Goal: Task Accomplishment & Management: Use online tool/utility

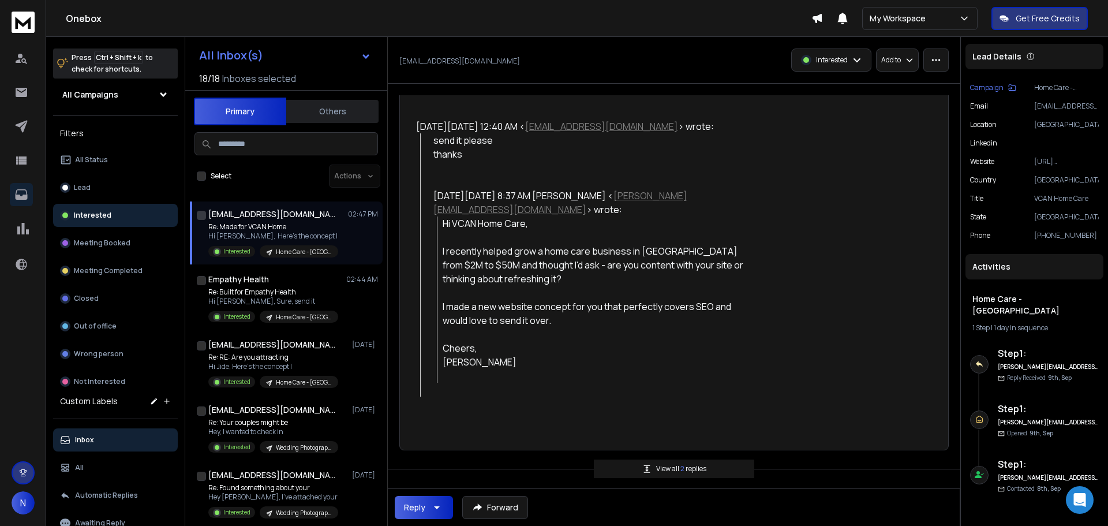
scroll to position [464, 0]
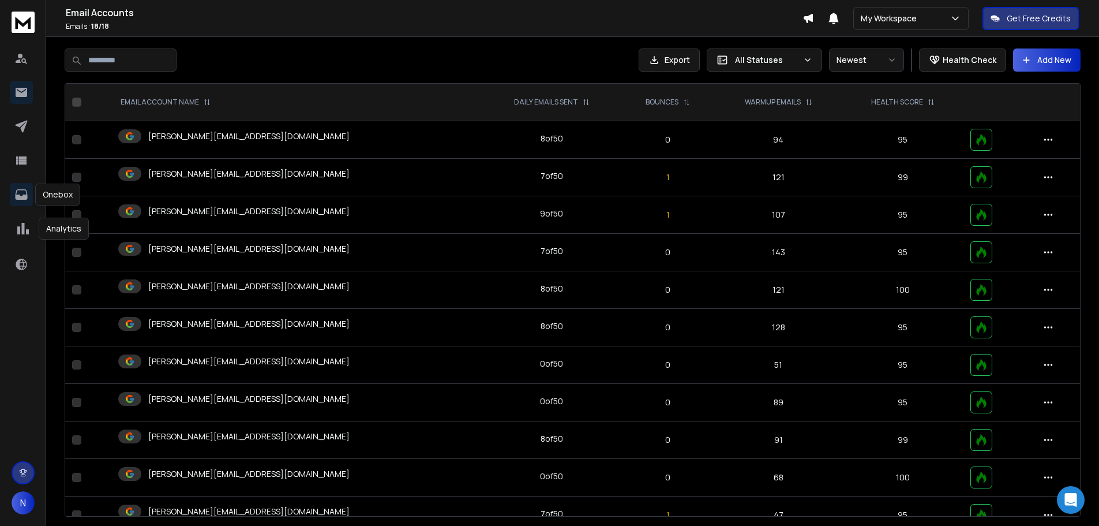
click at [31, 193] on link at bounding box center [21, 194] width 23 height 23
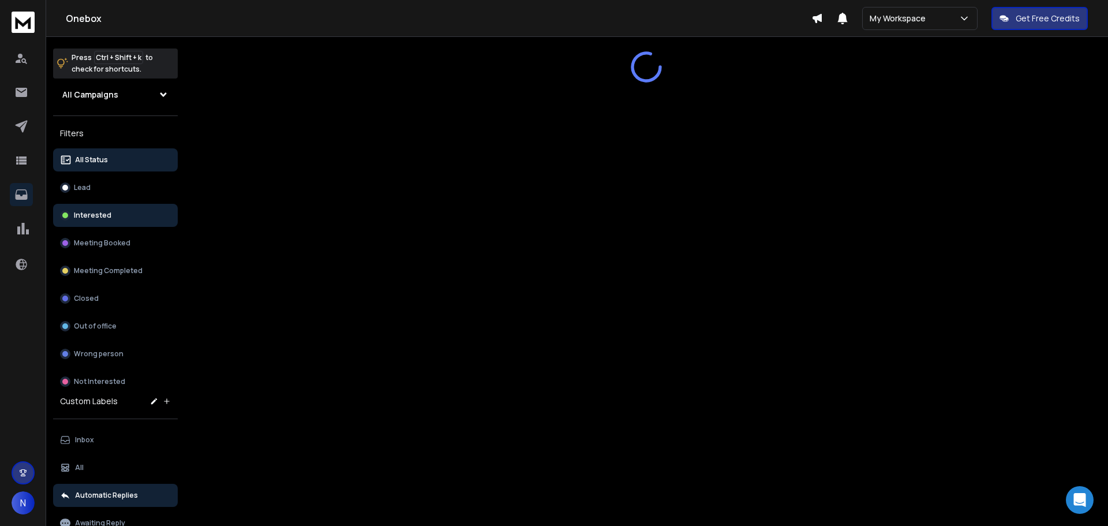
click at [98, 223] on button "Interested" at bounding box center [115, 215] width 125 height 23
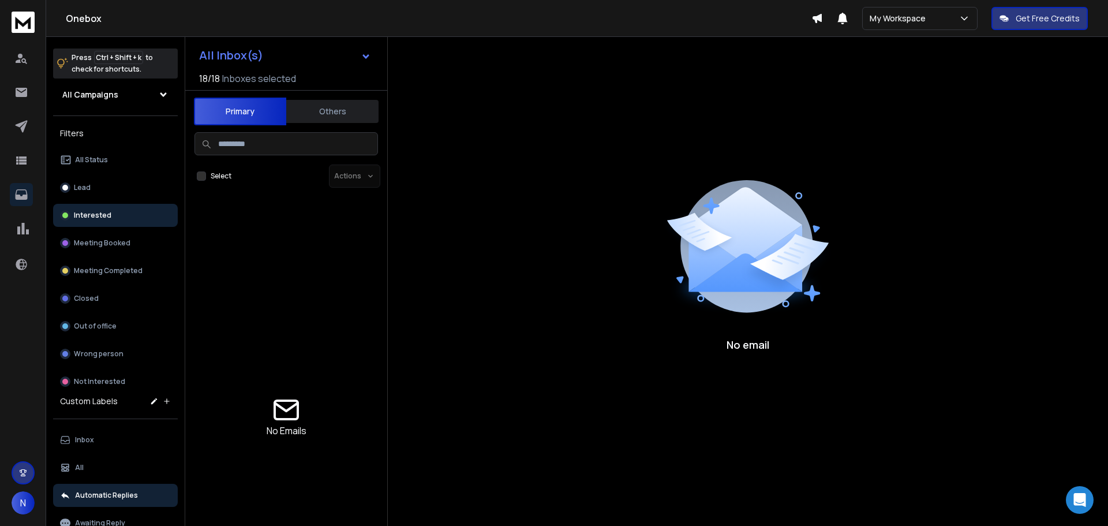
click at [129, 209] on button "Interested" at bounding box center [115, 215] width 125 height 23
click at [121, 189] on button "Lead" at bounding box center [115, 187] width 125 height 23
click at [121, 219] on button "Interested" at bounding box center [115, 215] width 125 height 23
click at [453, 264] on div "No email" at bounding box center [748, 260] width 720 height 447
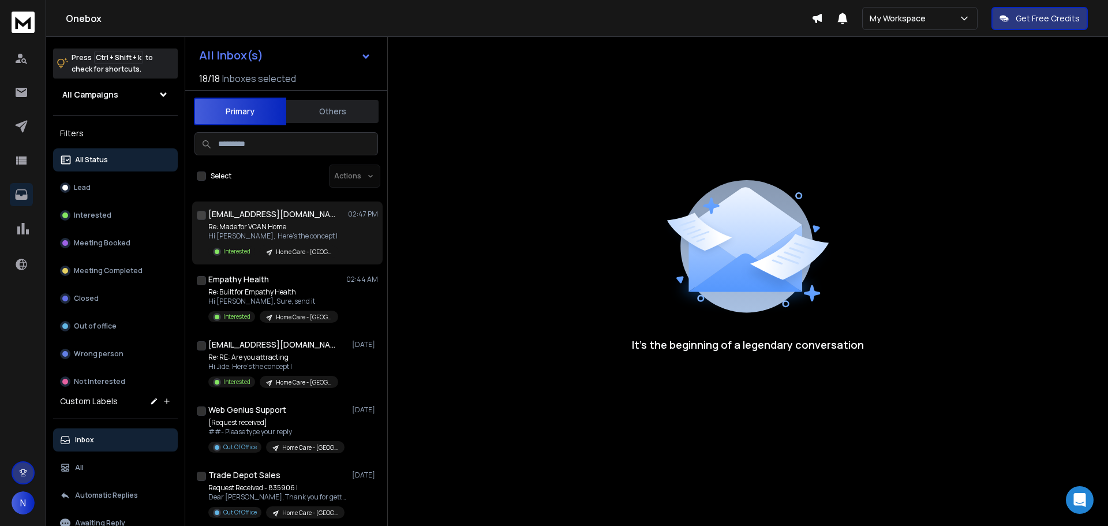
click at [282, 221] on div "vcanhomecare@gmail.com 02:47 PM Re: Made for VCAN Home Hi Moharram, Here's the …" at bounding box center [293, 232] width 170 height 49
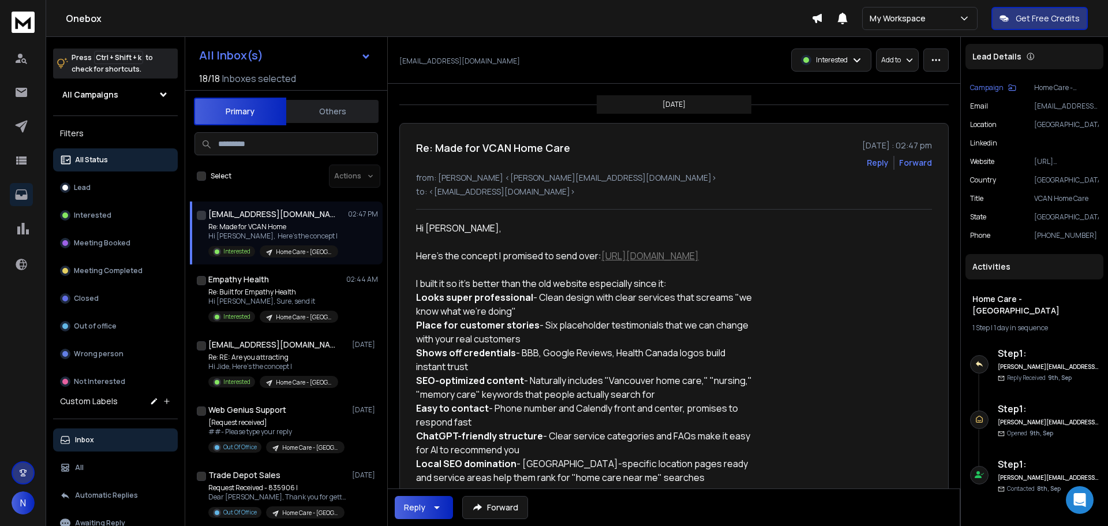
click at [666, 250] on link "[URL][DOMAIN_NAME]" at bounding box center [649, 255] width 97 height 13
click at [771, 251] on div "Re: Made for VCAN Home Care 9 September 2025 : 02:47 pm Reply Forward from: Ned…" at bounding box center [674, 517] width 516 height 755
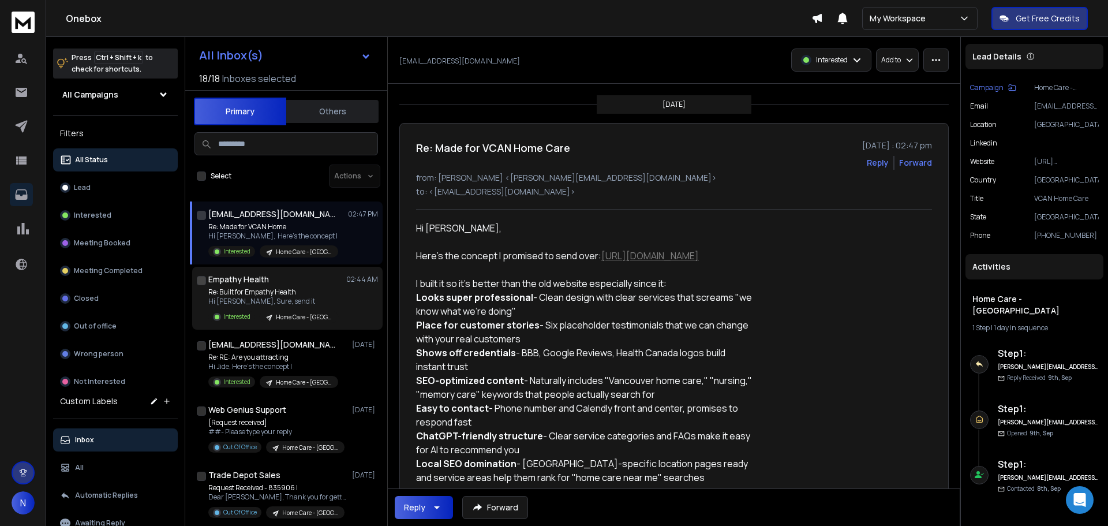
click at [299, 278] on div "Empathy Health 02:44 AM" at bounding box center [293, 279] width 170 height 12
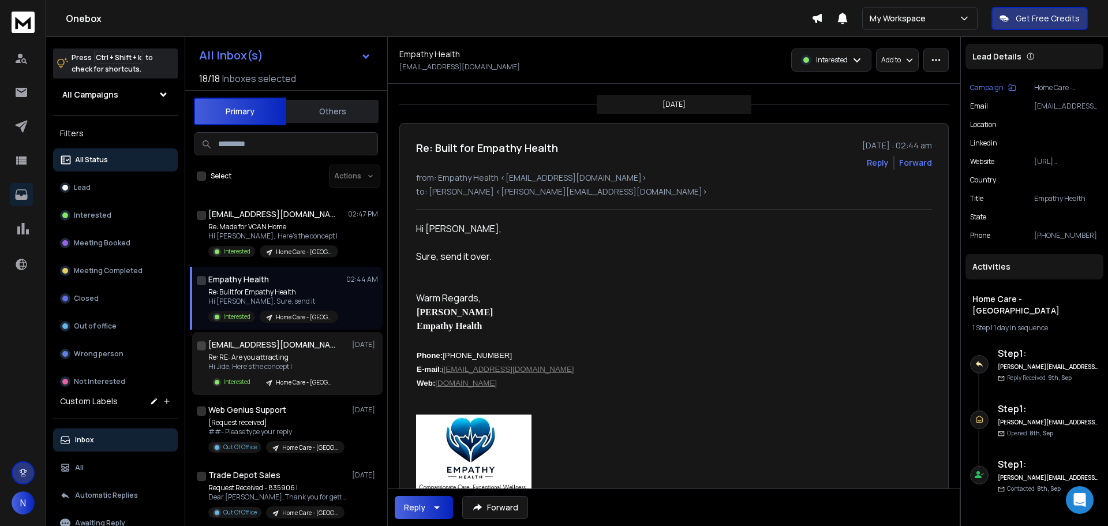
click at [313, 356] on p "Re: RE: Are you attracting" at bounding box center [273, 356] width 130 height 9
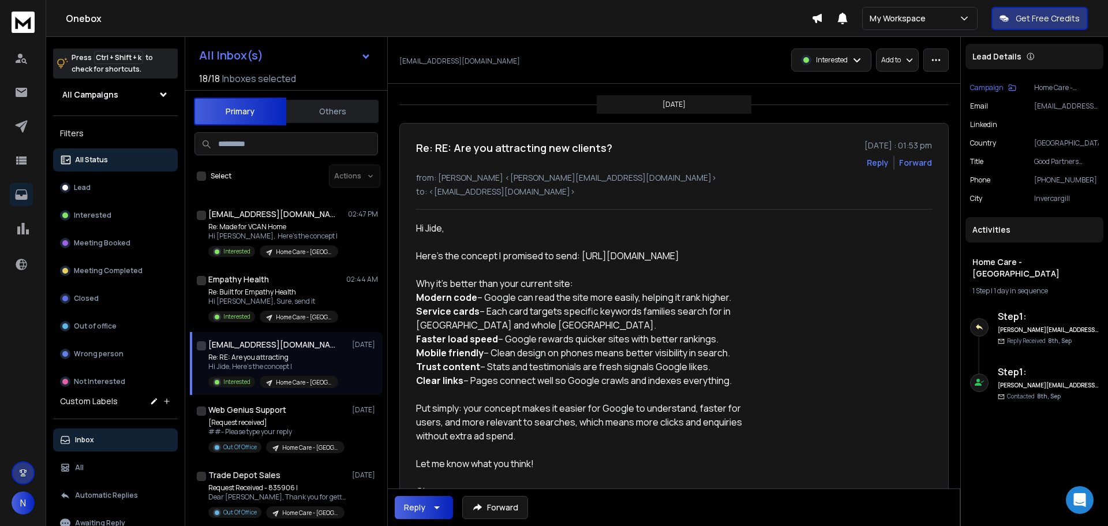
click at [674, 258] on div "Hi Jide, Here's the concept I promised to send: https://goodpartners.vercel.app…" at bounding box center [584, 255] width 337 height 69
drag, startPoint x: 766, startPoint y: 250, endPoint x: 580, endPoint y: 254, distance: 185.8
copy div "https://goodpartners.vercel.app/"
